Goal: Task Accomplishment & Management: Manage account settings

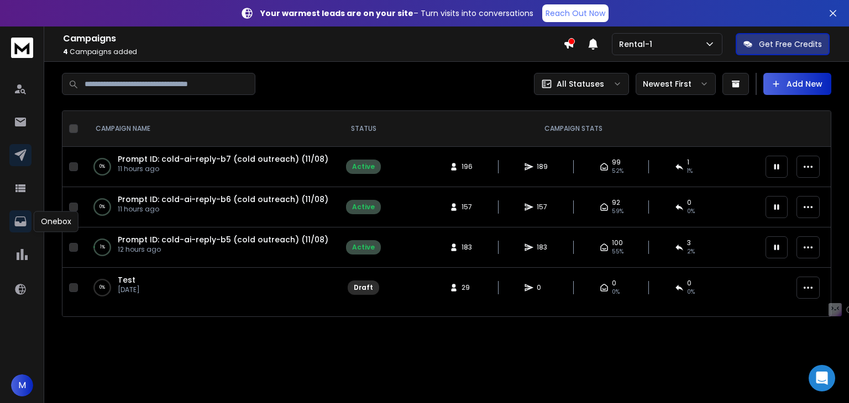
click at [15, 225] on icon at bounding box center [20, 222] width 12 height 10
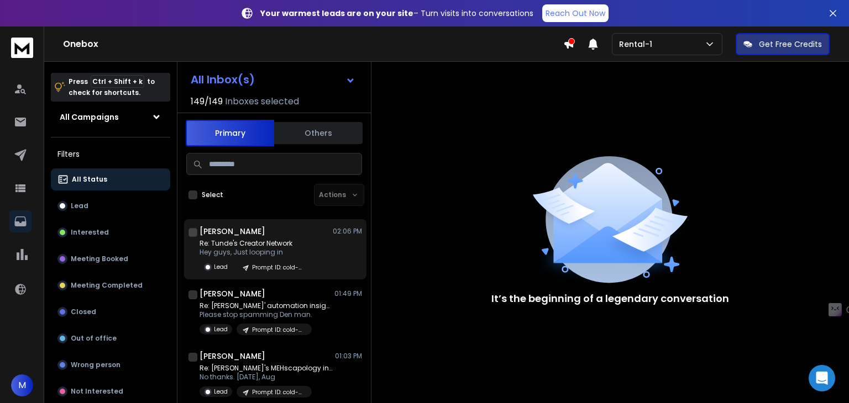
click at [282, 244] on p "Re: Tunde's Creator Network" at bounding box center [256, 243] width 112 height 9
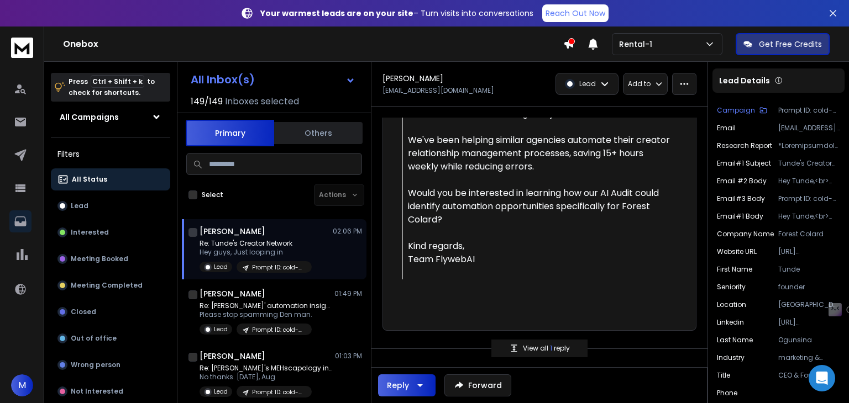
scroll to position [650, 0]
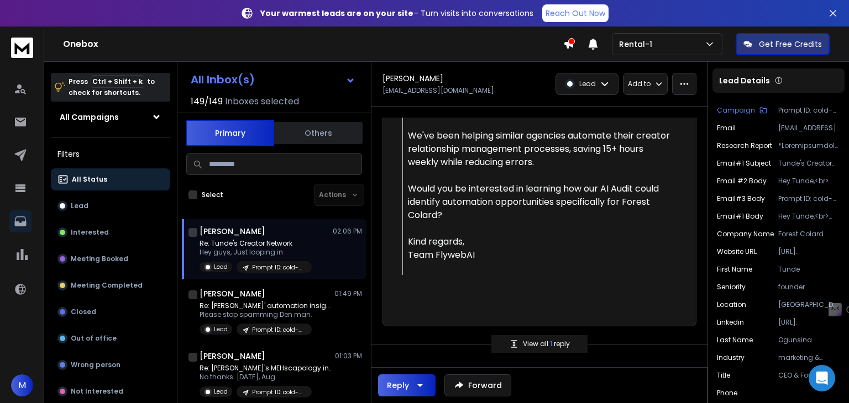
click at [544, 335] on div "View all 1 reply" at bounding box center [539, 344] width 96 height 18
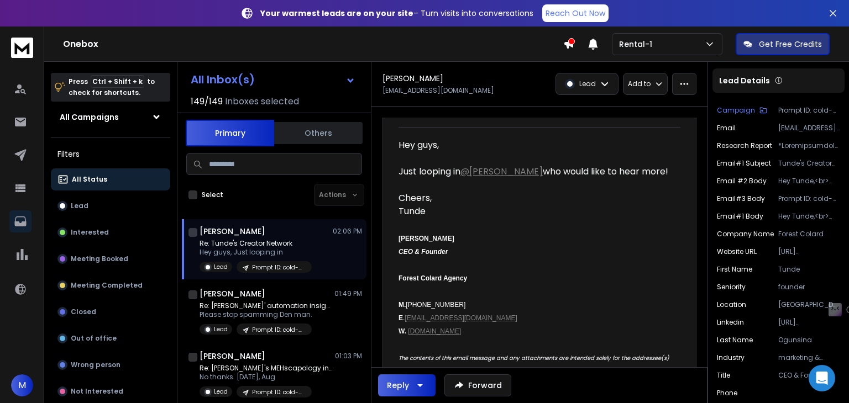
scroll to position [0, 0]
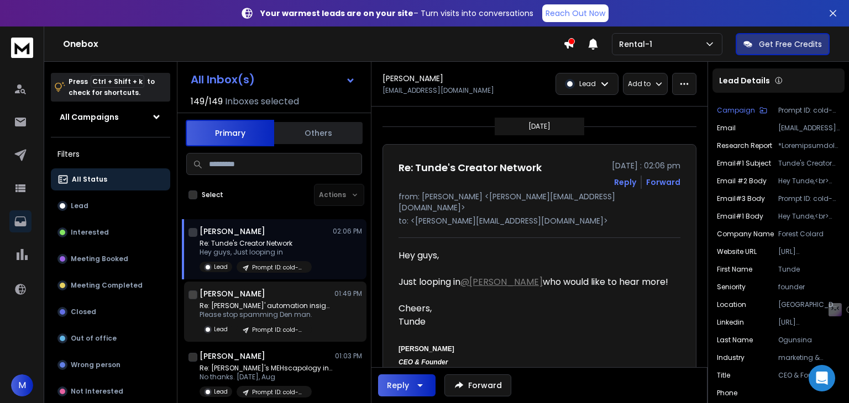
click at [229, 296] on h1 "[PERSON_NAME]" at bounding box center [233, 293] width 66 height 11
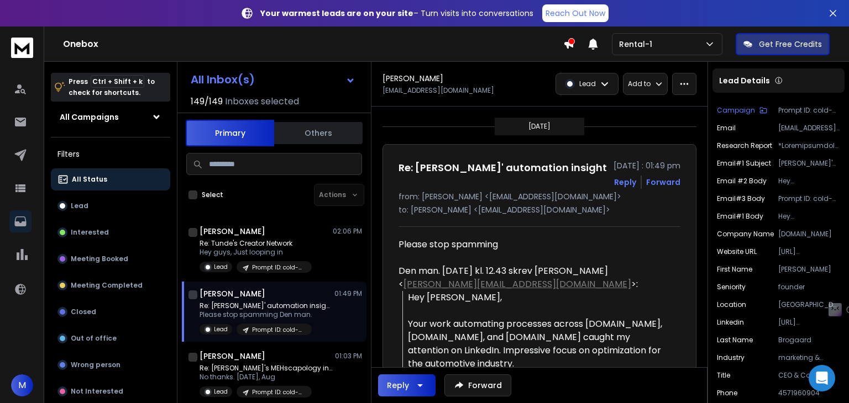
scroll to position [6, 0]
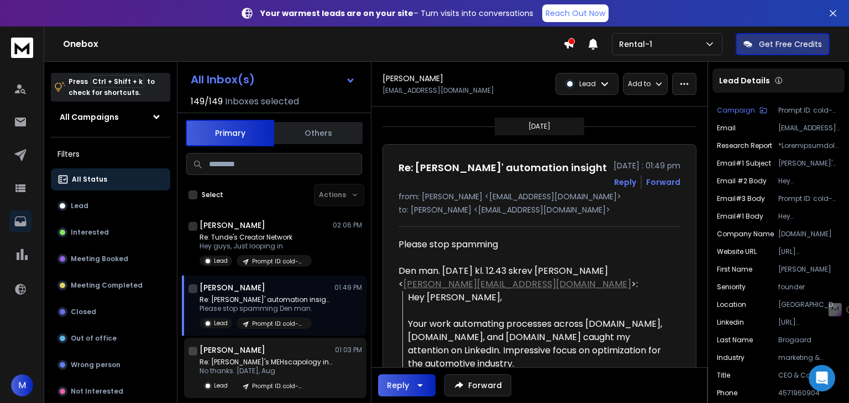
click at [295, 364] on p "Re: [PERSON_NAME]'s MEHscapology insights" at bounding box center [266, 362] width 133 height 9
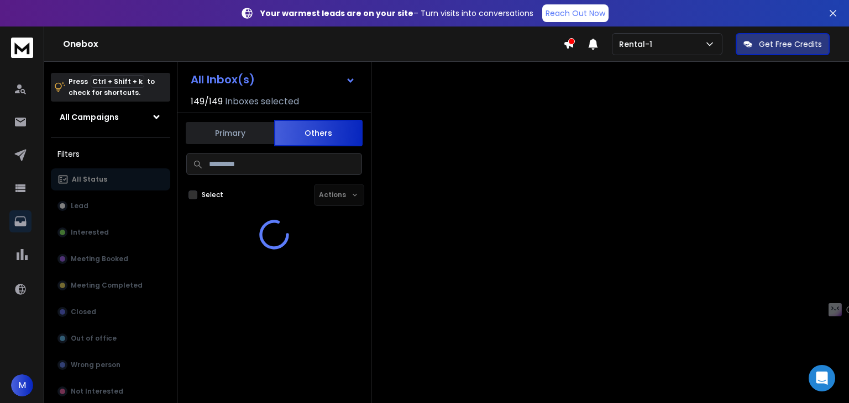
click at [307, 128] on button "Others" at bounding box center [318, 133] width 88 height 27
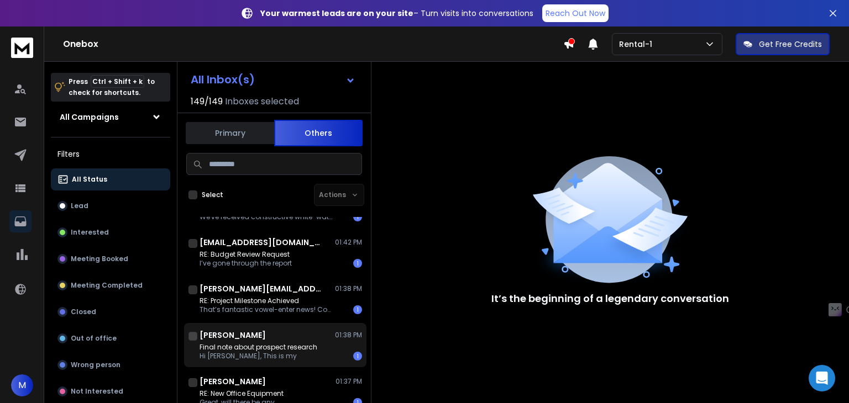
scroll to position [6793, 0]
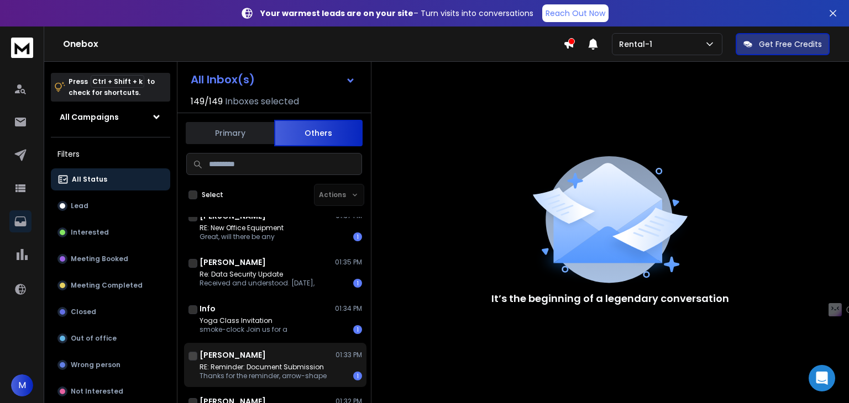
click at [282, 359] on div "[PERSON_NAME] 01:33 PM" at bounding box center [281, 355] width 162 height 11
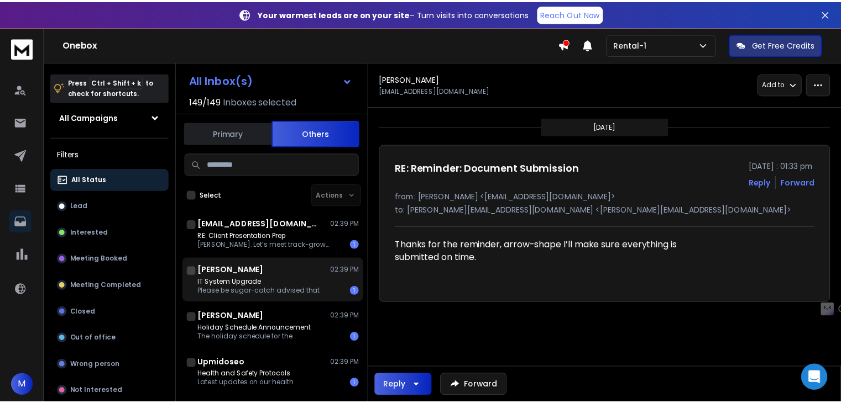
scroll to position [0, 0]
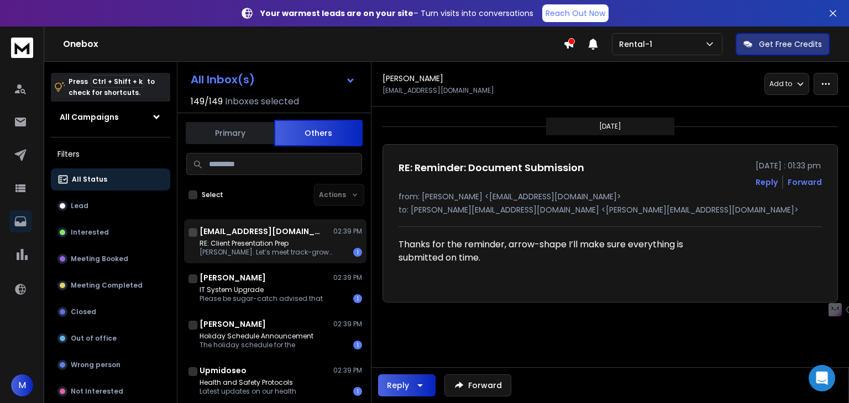
click at [290, 238] on div "[EMAIL_ADDRESS][DOMAIN_NAME] 02:39 PM RE: Client Presentation Prep Agreed, [PER…" at bounding box center [281, 241] width 162 height 31
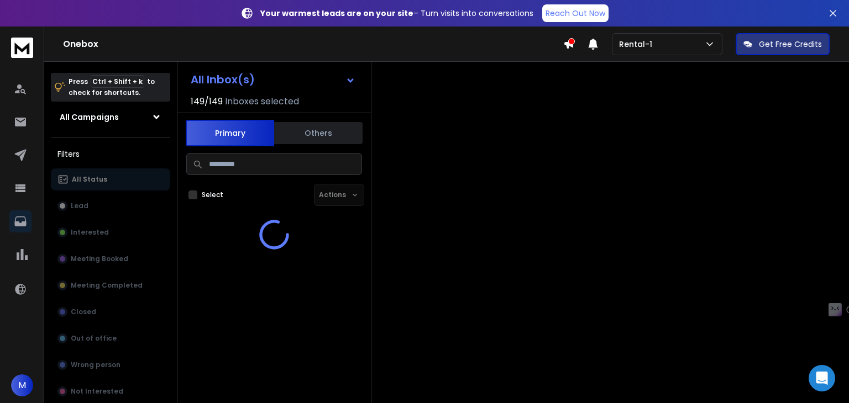
click at [218, 133] on button "Primary" at bounding box center [230, 133] width 88 height 27
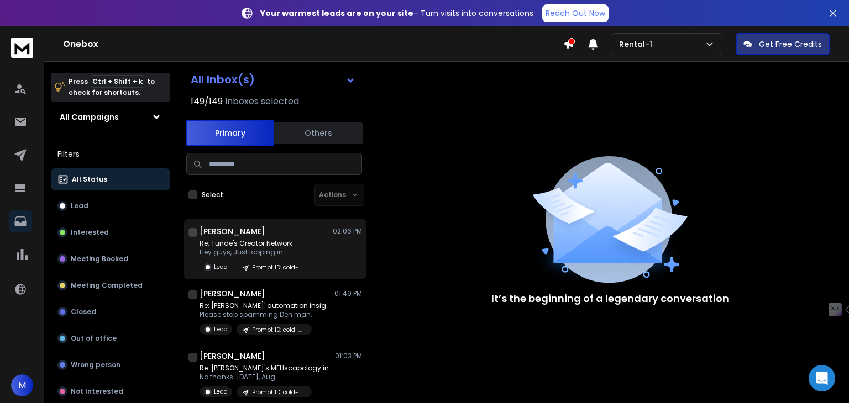
click at [272, 239] on p "Re: Tunde's Creator Network" at bounding box center [256, 243] width 112 height 9
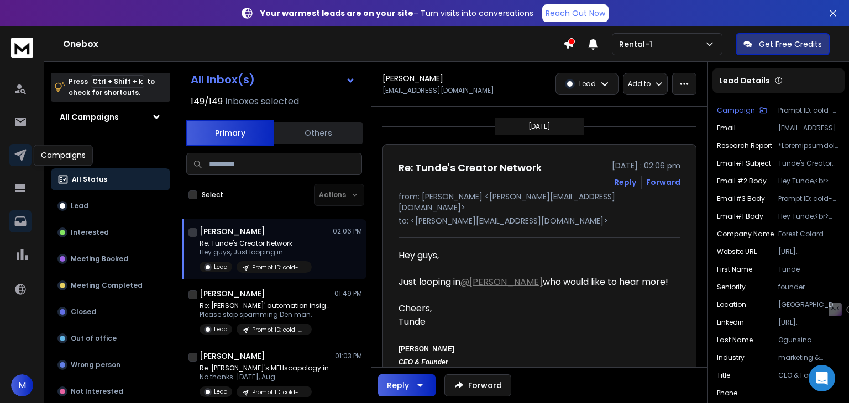
click at [18, 158] on icon at bounding box center [20, 155] width 13 height 13
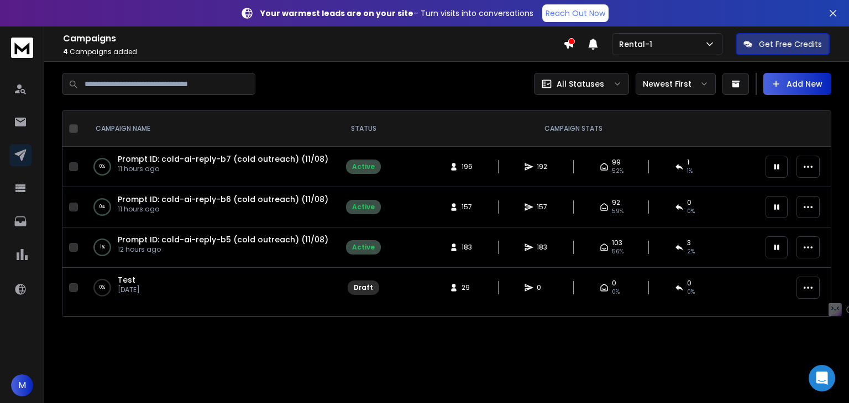
click at [200, 241] on span "Prompt ID: cold-ai-reply-b5 (cold outreach) (11/08)" at bounding box center [223, 239] width 211 height 11
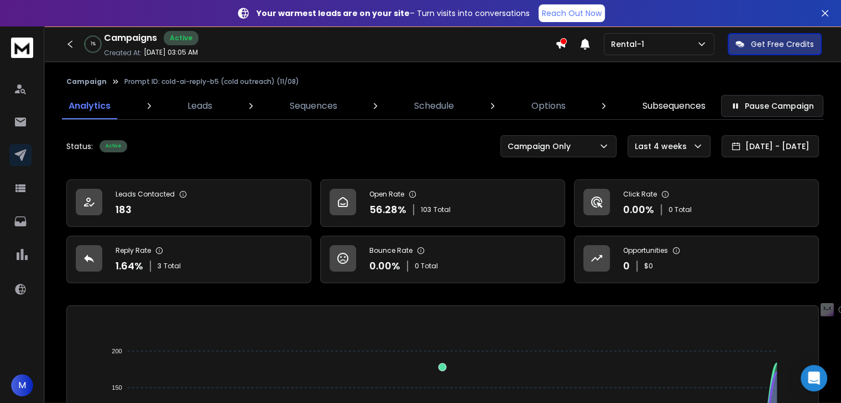
click at [672, 107] on p "Subsequences" at bounding box center [673, 105] width 63 height 13
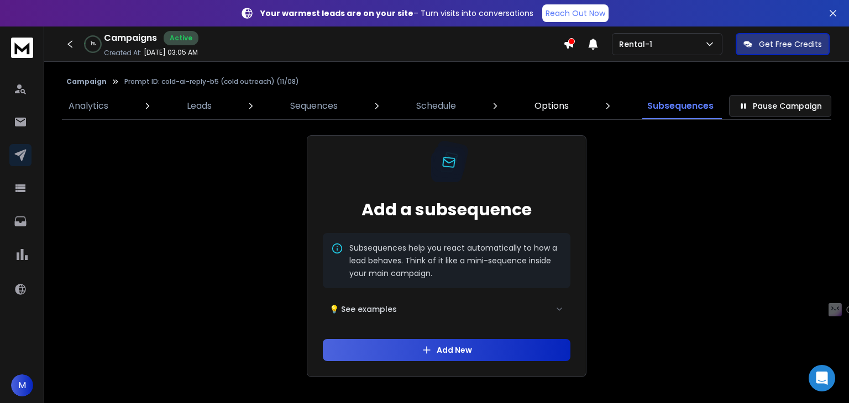
click at [534, 104] on link "Options" at bounding box center [552, 106] width 48 height 27
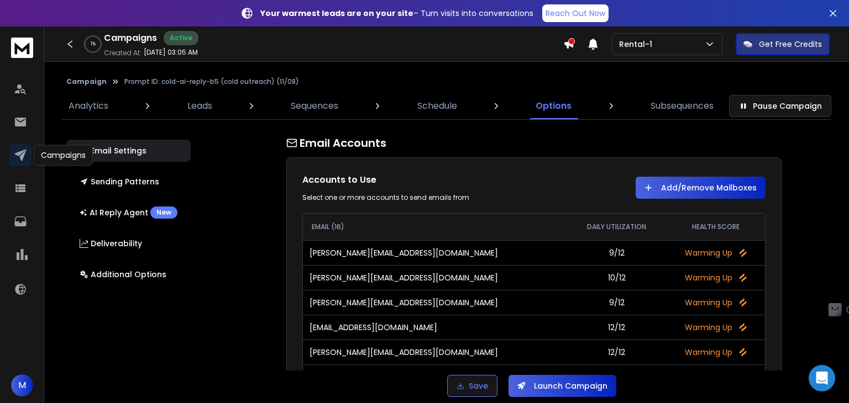
click at [16, 154] on icon at bounding box center [20, 155] width 12 height 12
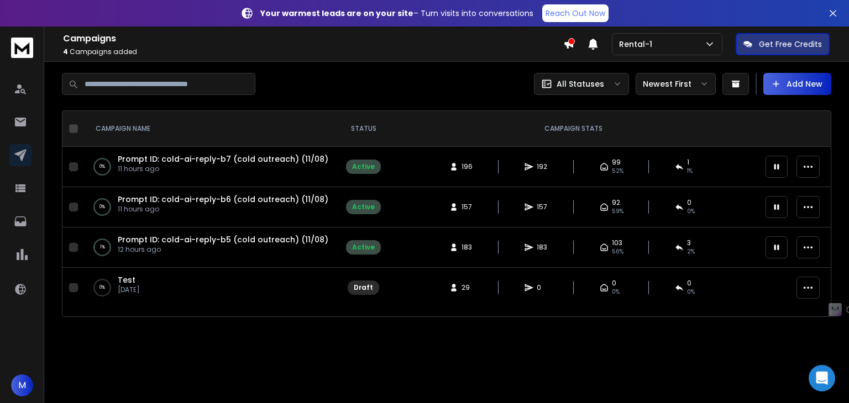
click at [212, 195] on span "Prompt ID: cold-ai-reply-b6 (cold outreach) (11/08)" at bounding box center [223, 199] width 211 height 11
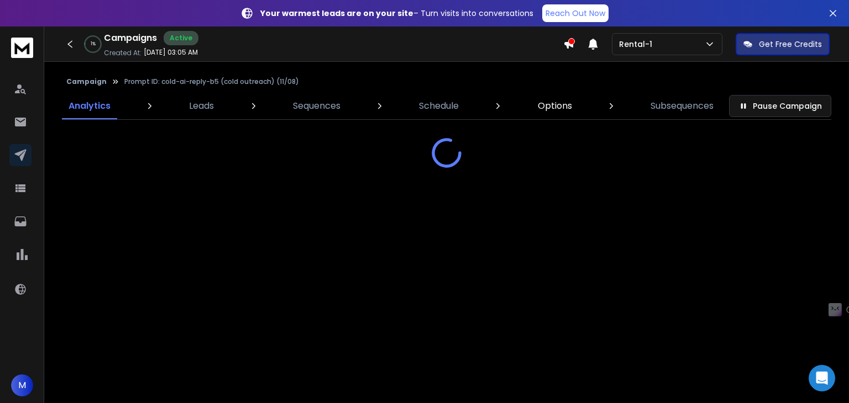
click at [556, 107] on p "Options" at bounding box center [555, 105] width 34 height 13
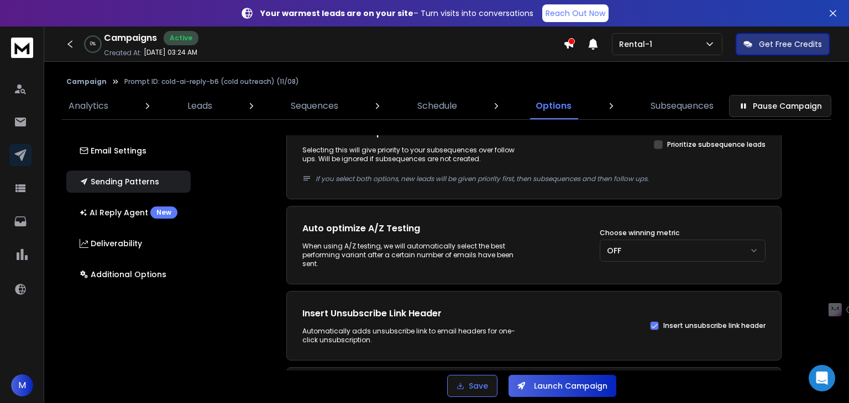
scroll to position [829, 0]
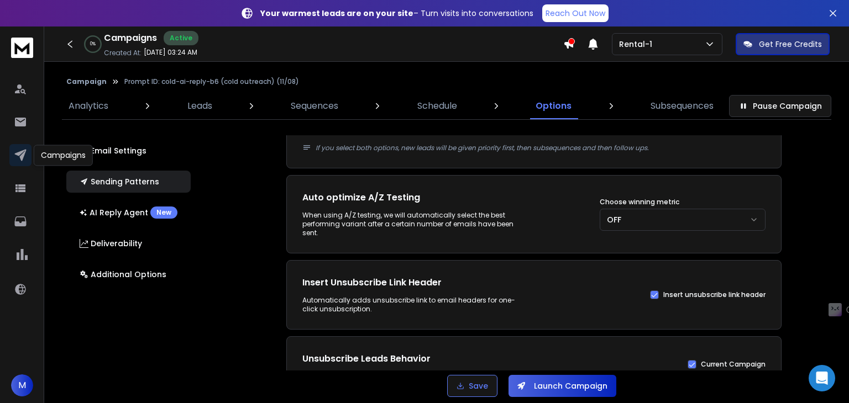
click at [13, 153] on link at bounding box center [20, 155] width 22 height 22
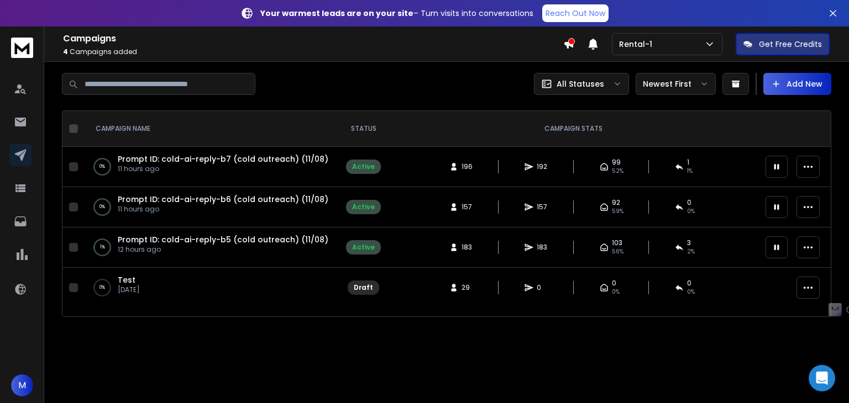
click at [270, 159] on span "Prompt ID: cold-ai-reply-b7 (cold outreach) (11/08)" at bounding box center [223, 159] width 211 height 11
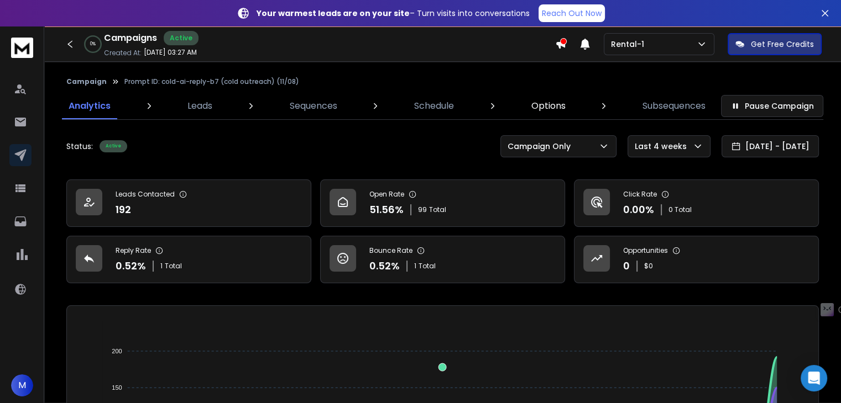
click at [557, 101] on p "Options" at bounding box center [548, 105] width 34 height 13
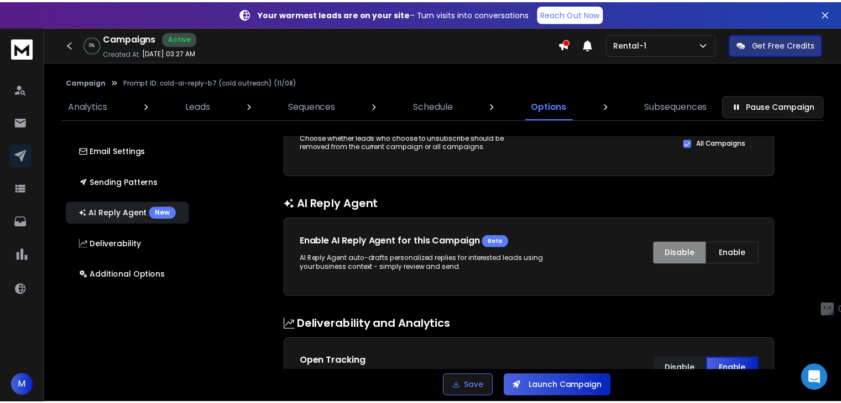
scroll to position [1105, 0]
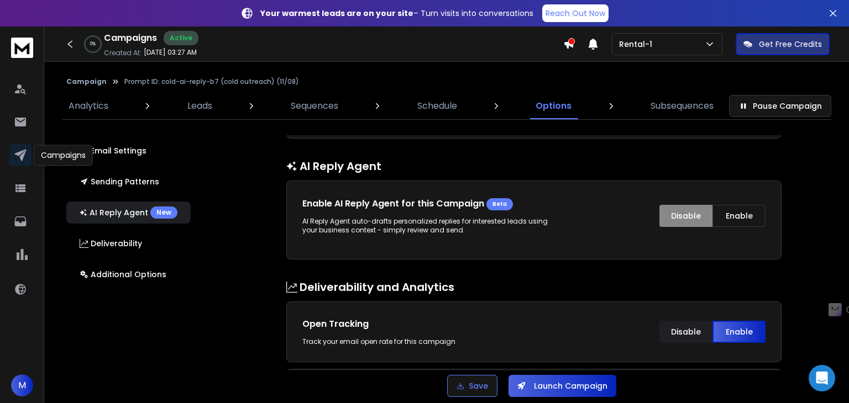
click at [22, 145] on link at bounding box center [20, 155] width 22 height 22
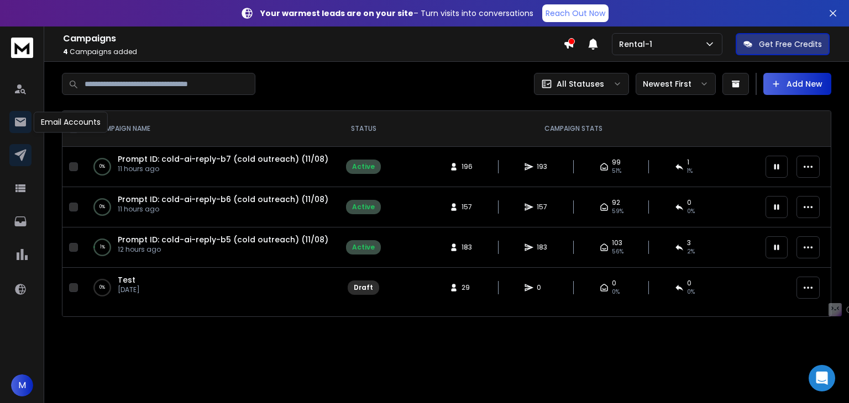
click at [15, 123] on icon at bounding box center [20, 122] width 11 height 9
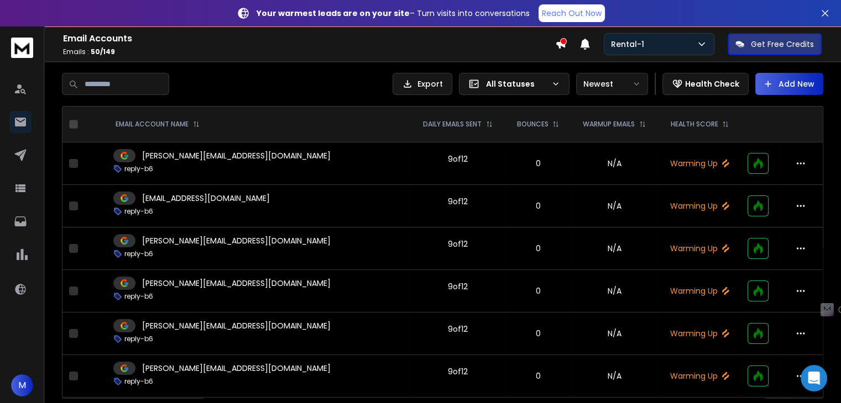
click at [642, 48] on p "Rental-1" at bounding box center [630, 44] width 38 height 11
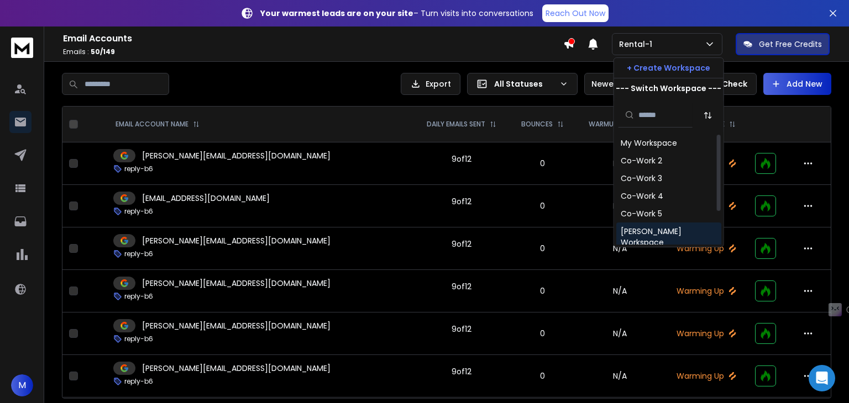
click at [649, 235] on div "[PERSON_NAME] Workspace" at bounding box center [669, 237] width 96 height 22
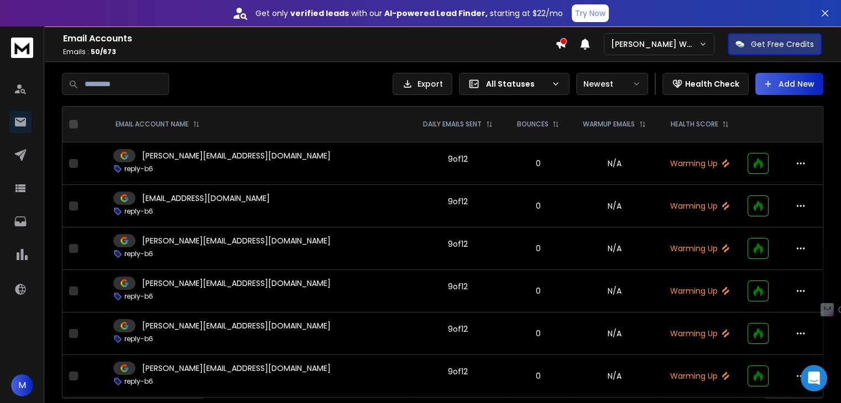
click at [522, 83] on p "All Statuses" at bounding box center [516, 83] width 61 height 11
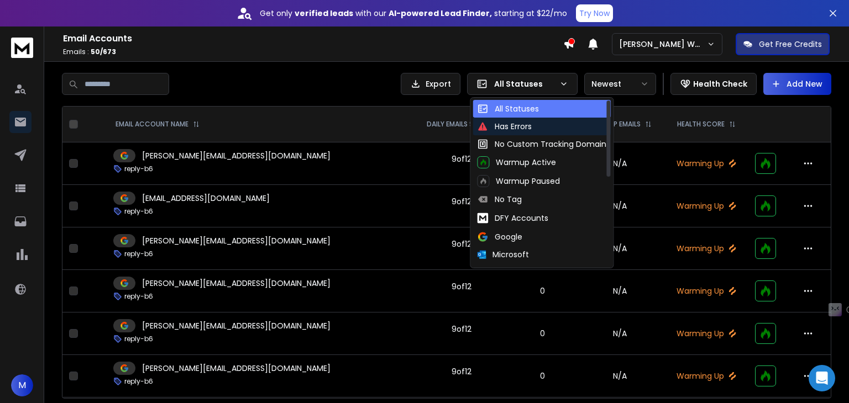
click at [526, 132] on div "Has Errors" at bounding box center [542, 127] width 138 height 18
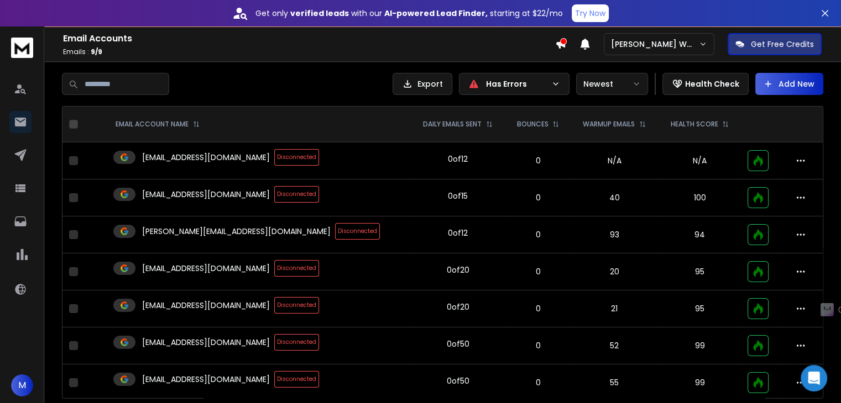
click at [500, 76] on div "Has Errors" at bounding box center [514, 84] width 111 height 22
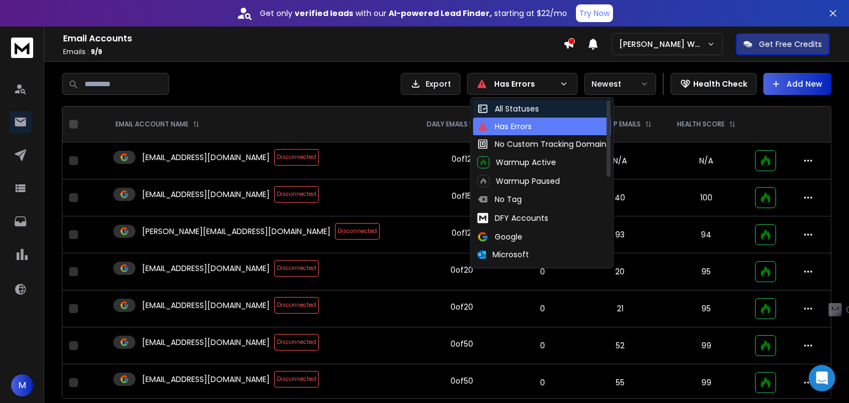
click at [496, 108] on div "All Statuses" at bounding box center [508, 108] width 62 height 11
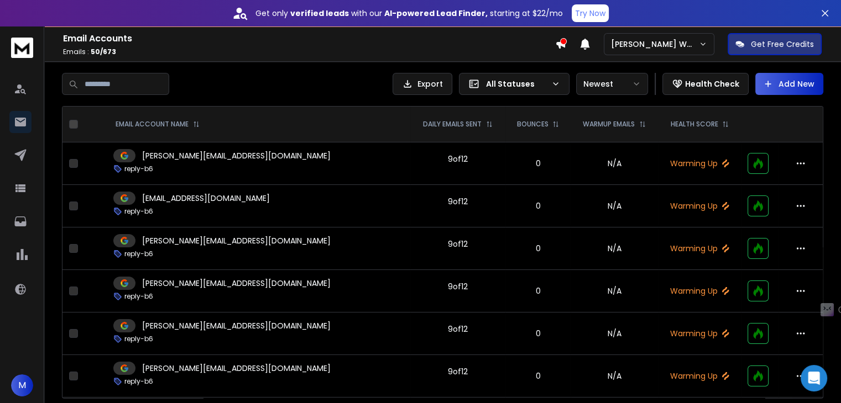
click at [603, 87] on button "Newest" at bounding box center [612, 84] width 72 height 22
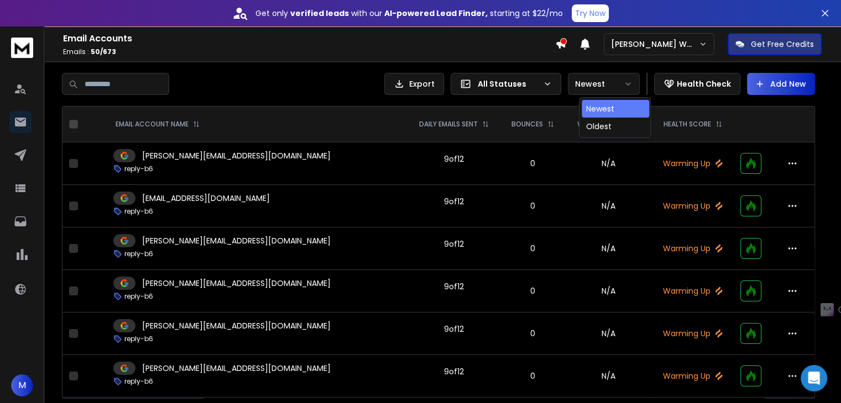
click at [643, 62] on div "Export All Statuses Newest Health Check Add New EMAIL ACCOUNT NAME DAILY EMAILS…" at bounding box center [438, 236] width 788 height 348
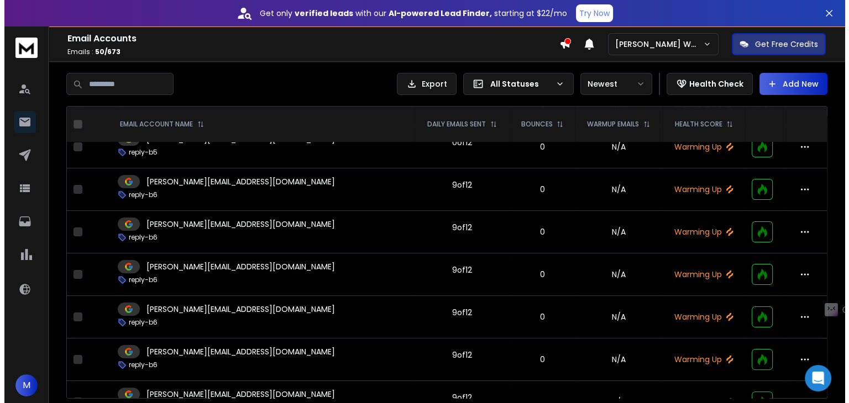
scroll to position [276, 0]
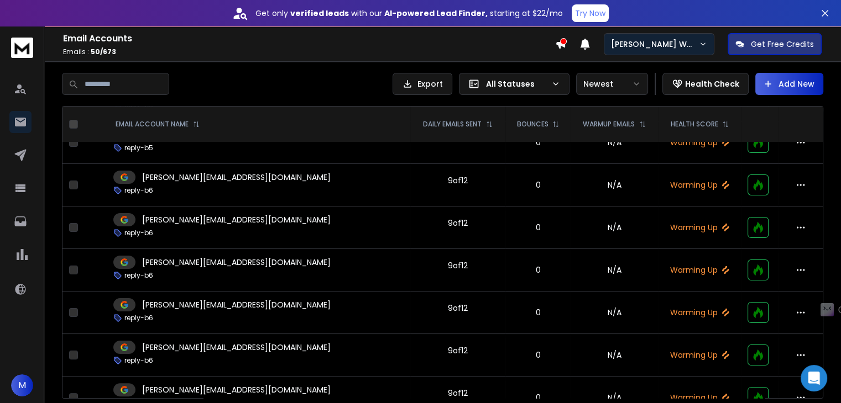
click at [659, 37] on button "[PERSON_NAME] Workspace" at bounding box center [658, 44] width 111 height 22
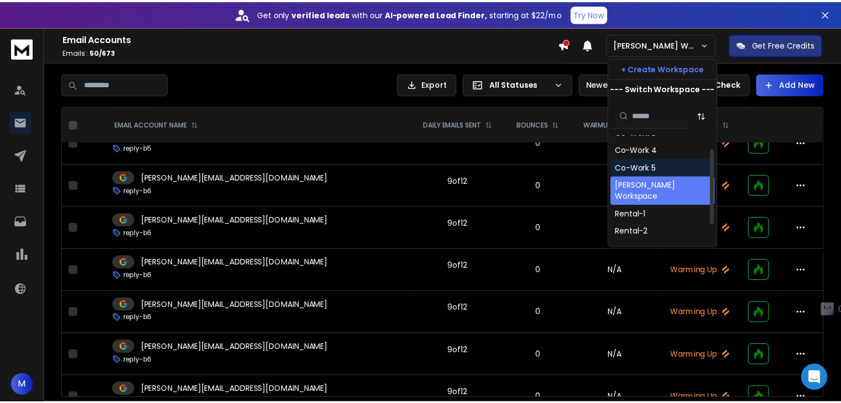
scroll to position [49, 0]
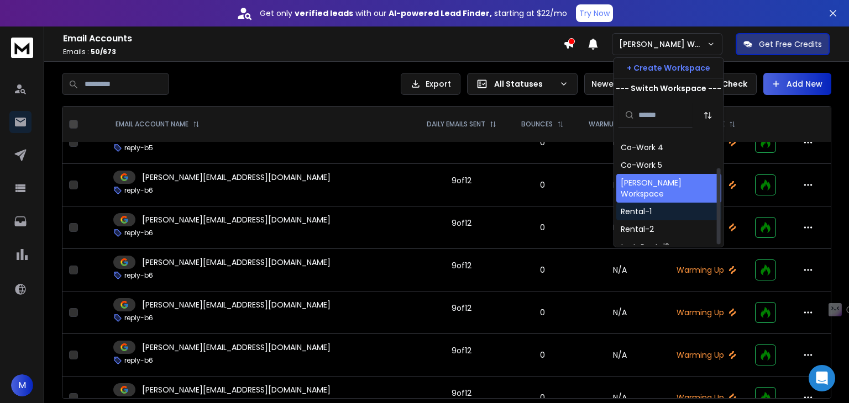
click at [642, 206] on div "Rental-1" at bounding box center [636, 211] width 31 height 11
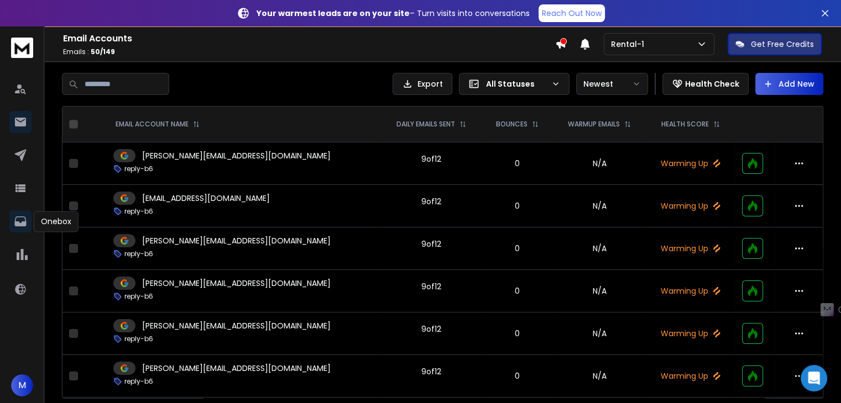
click at [20, 216] on icon at bounding box center [20, 221] width 13 height 13
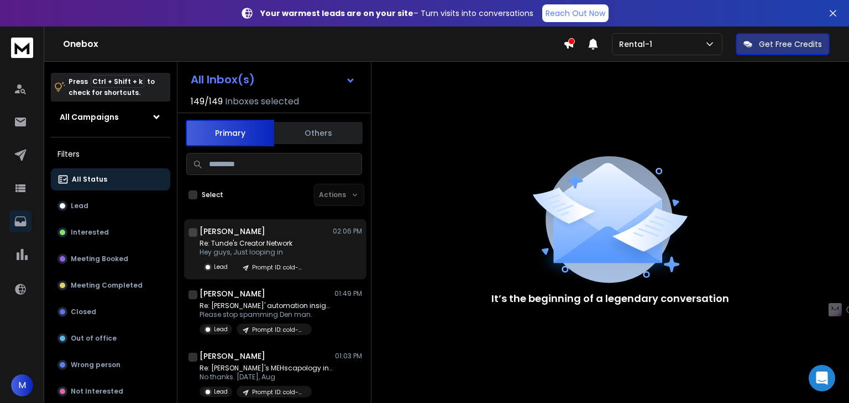
click at [290, 266] on p "Prompt ID: cold-ai-reply-b5 (cold outreach) (11/08)" at bounding box center [278, 268] width 53 height 8
click at [271, 246] on p "Re: Tunde's Creator Network" at bounding box center [256, 243] width 112 height 9
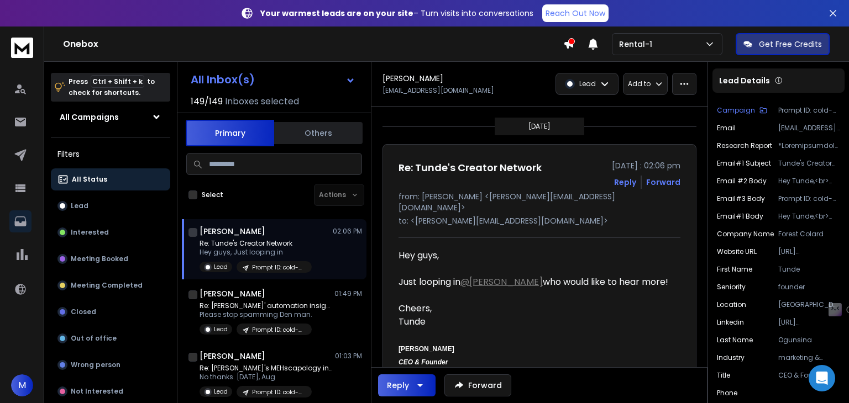
click at [800, 108] on p "Prompt ID: cold-ai-reply-b5 (cold outreach) (11/08)" at bounding box center [809, 110] width 62 height 9
click at [732, 111] on p "Campaign" at bounding box center [736, 110] width 38 height 9
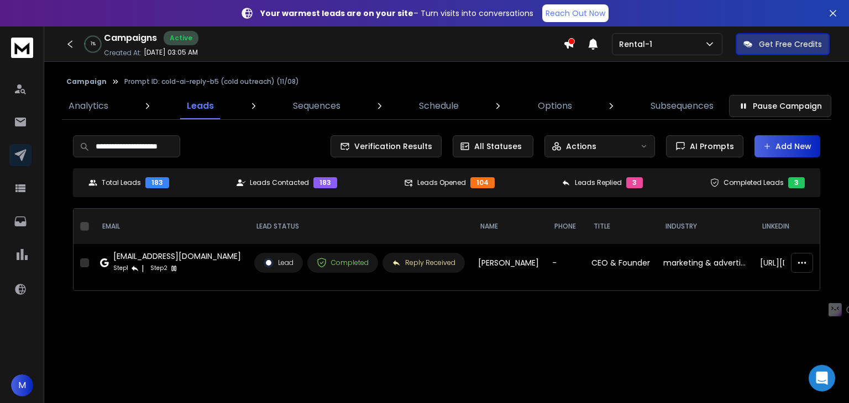
click at [753, 257] on td "[URL][DOMAIN_NAME]" at bounding box center [800, 263] width 95 height 38
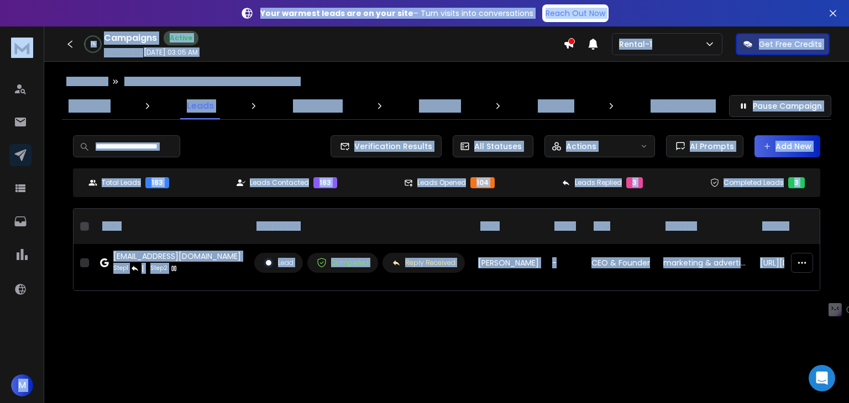
click at [746, 258] on body "**********" at bounding box center [424, 201] width 849 height 403
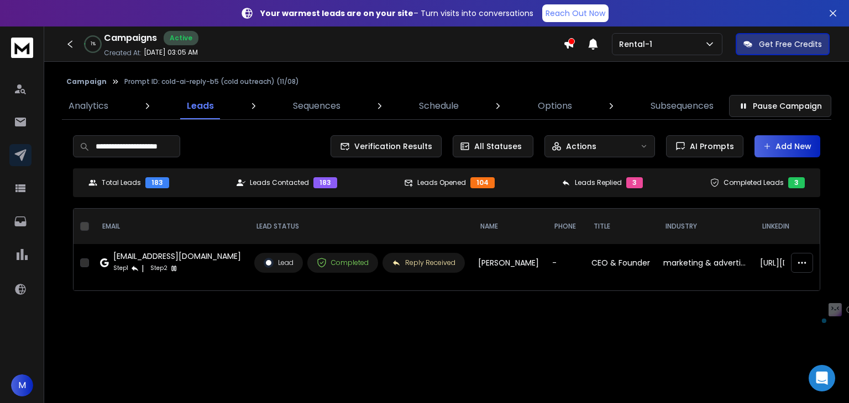
click at [753, 258] on td "[URL][DOMAIN_NAME]" at bounding box center [800, 263] width 95 height 38
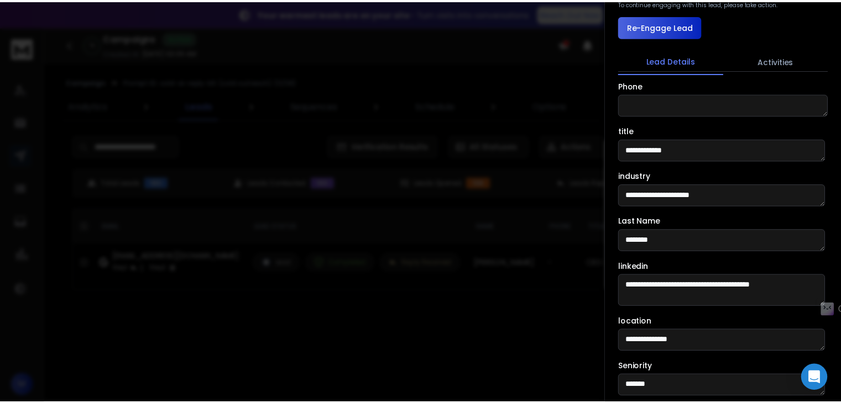
scroll to position [221, 0]
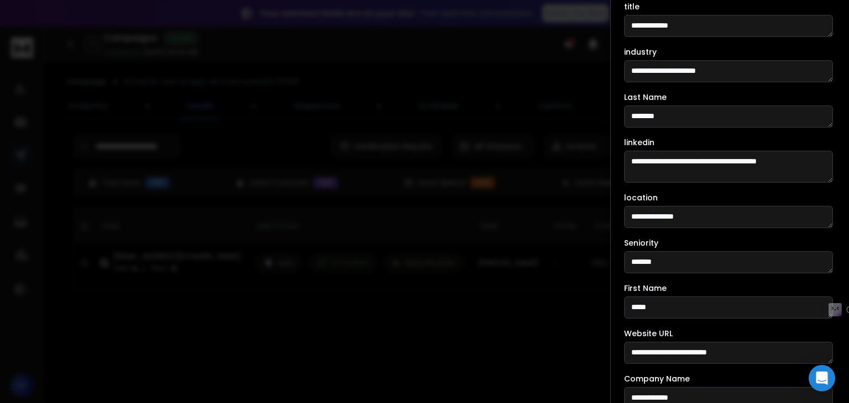
click at [692, 166] on textarea "**********" at bounding box center [728, 167] width 209 height 32
click at [630, 163] on textarea "**********" at bounding box center [728, 167] width 209 height 32
click at [556, 162] on div at bounding box center [424, 201] width 849 height 403
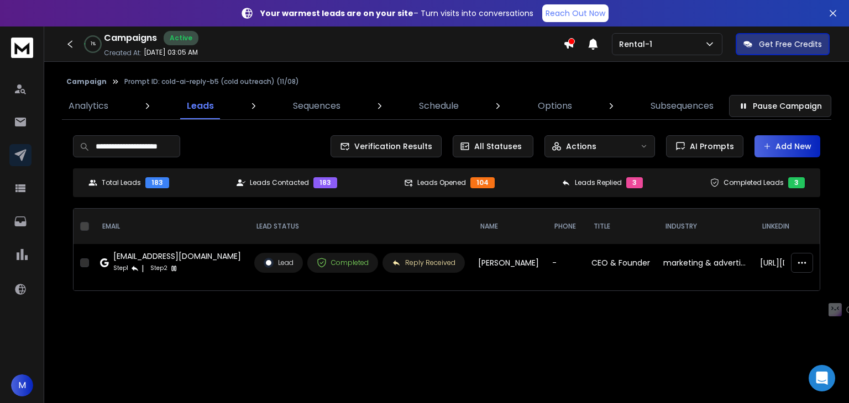
click at [484, 181] on div "104" at bounding box center [482, 182] width 24 height 11
click at [485, 182] on div "104" at bounding box center [482, 182] width 24 height 11
click at [73, 109] on p "Analytics" at bounding box center [89, 105] width 40 height 13
